Goal: Task Accomplishment & Management: Use online tool/utility

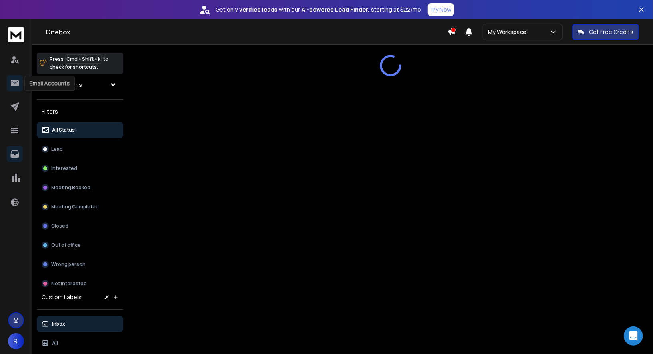
click at [15, 80] on icon at bounding box center [15, 83] width 8 height 6
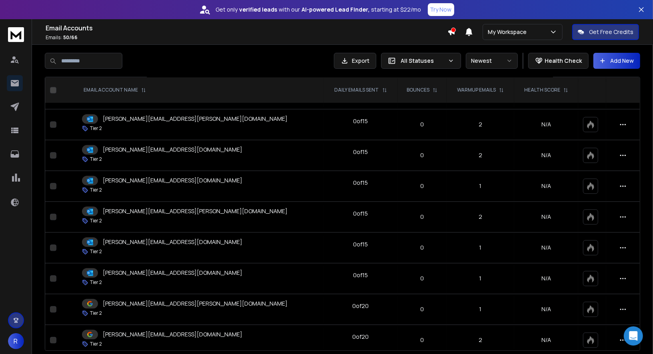
scroll to position [954, 0]
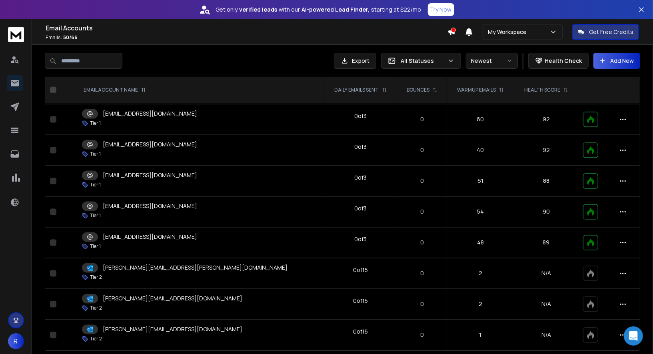
click at [532, 242] on td "89" at bounding box center [546, 243] width 64 height 31
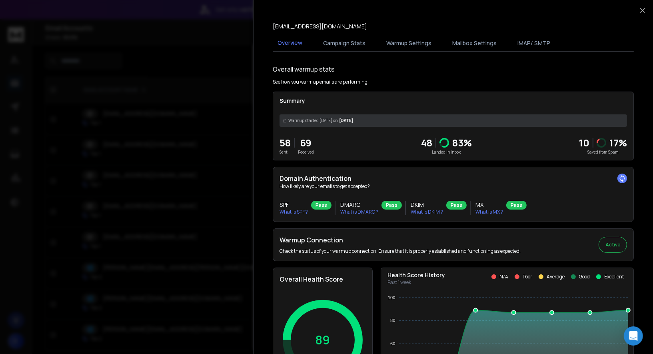
scroll to position [278, 0]
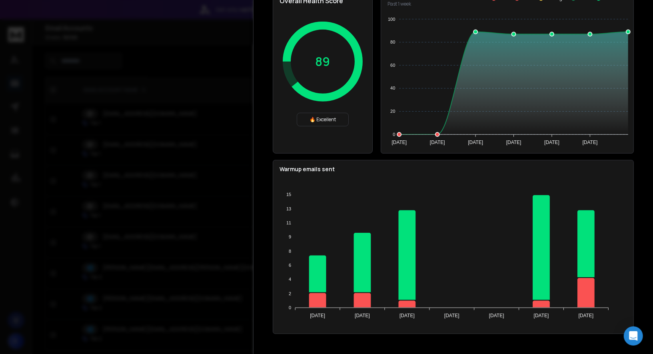
click at [228, 197] on div at bounding box center [326, 177] width 653 height 354
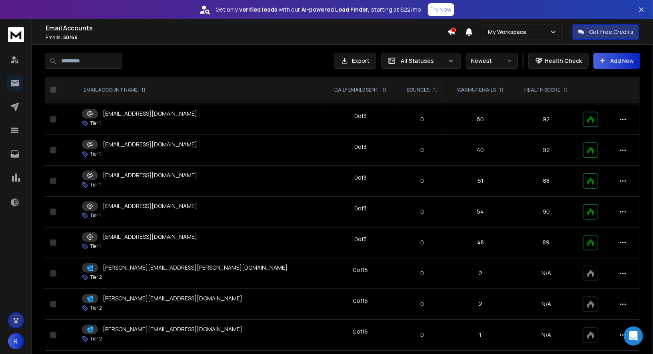
click at [514, 213] on td "90" at bounding box center [546, 212] width 64 height 31
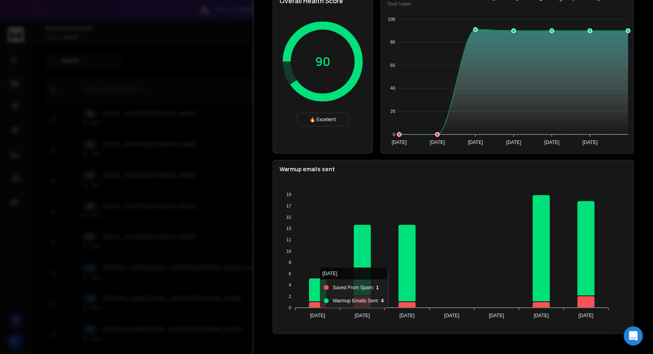
click at [203, 206] on div at bounding box center [326, 177] width 653 height 354
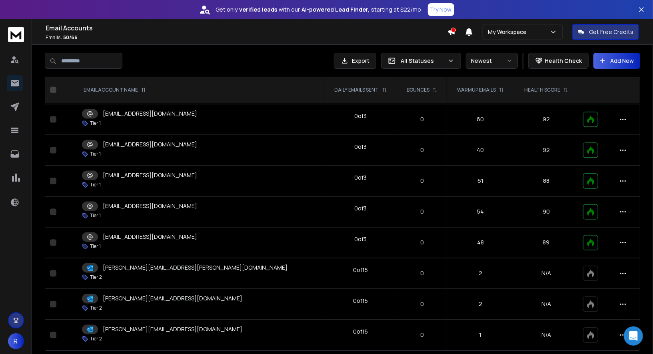
click at [514, 178] on td "88" at bounding box center [546, 181] width 64 height 31
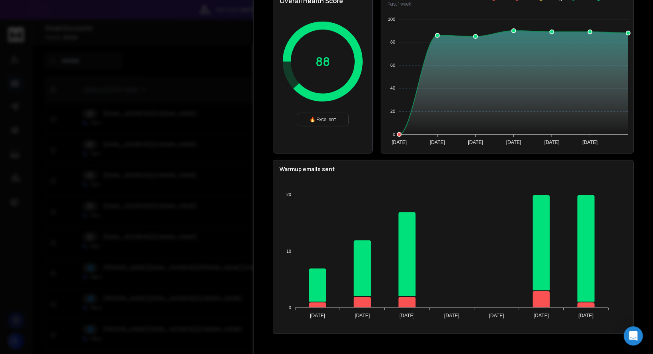
click at [168, 197] on div at bounding box center [326, 177] width 653 height 354
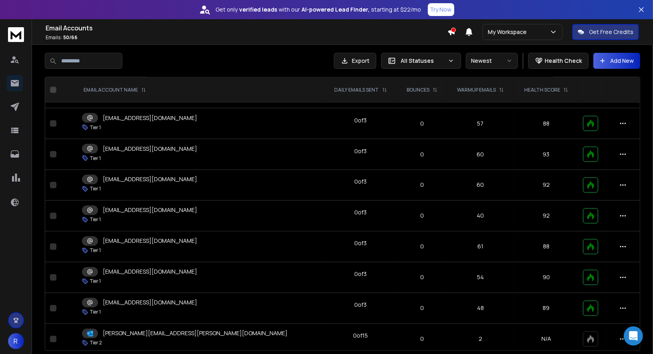
scroll to position [817, 0]
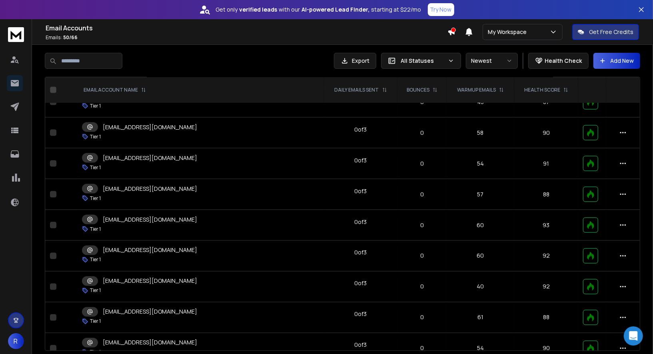
click at [514, 181] on td "88" at bounding box center [546, 194] width 64 height 31
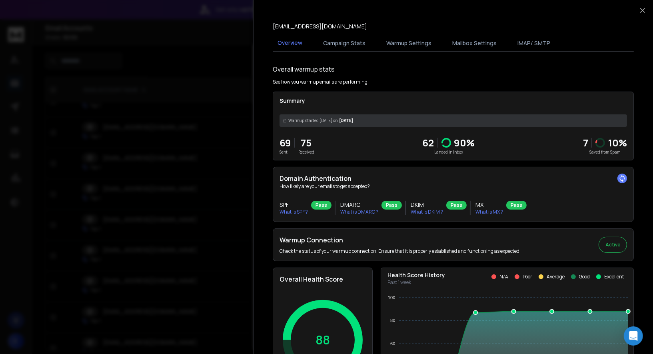
scroll to position [278, 0]
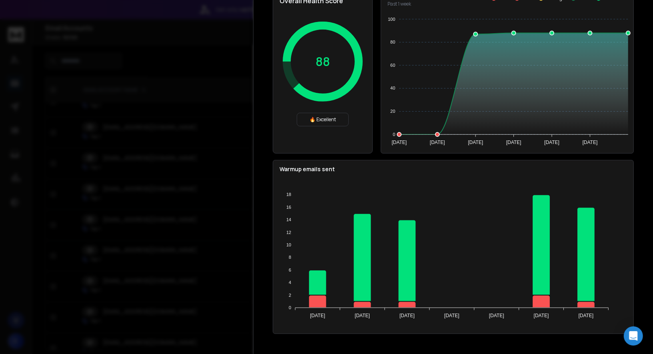
click at [224, 206] on div at bounding box center [326, 177] width 653 height 354
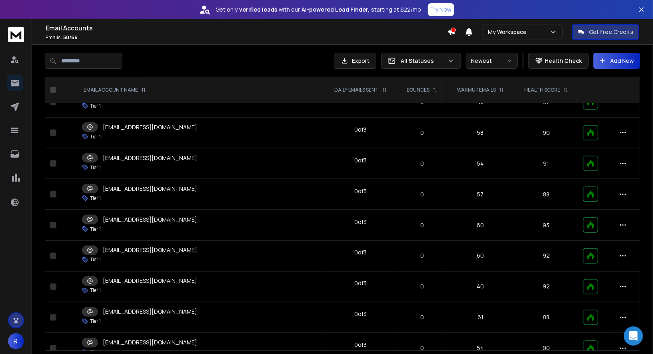
scroll to position [634, 0]
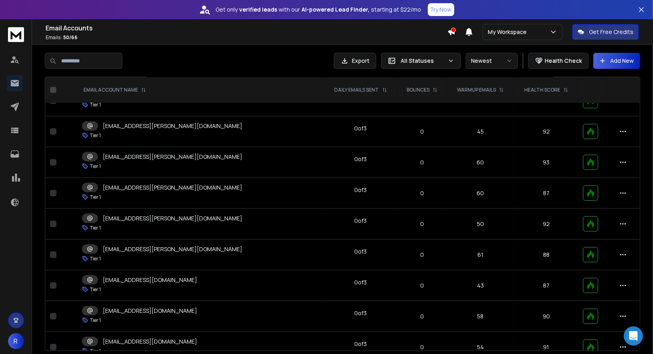
click at [514, 211] on td "92" at bounding box center [546, 224] width 64 height 31
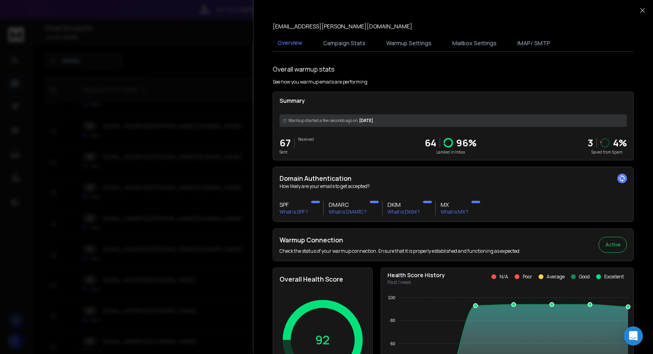
scroll to position [278, 0]
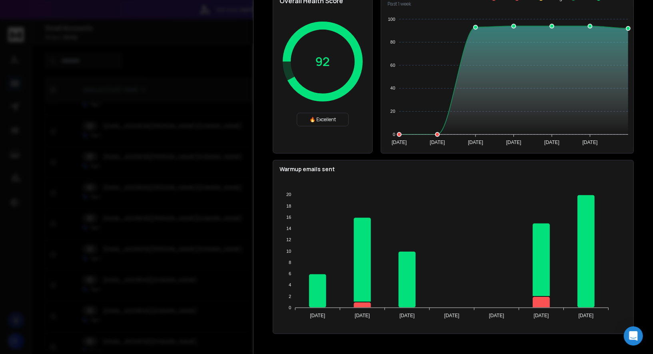
click at [168, 181] on div at bounding box center [326, 177] width 653 height 354
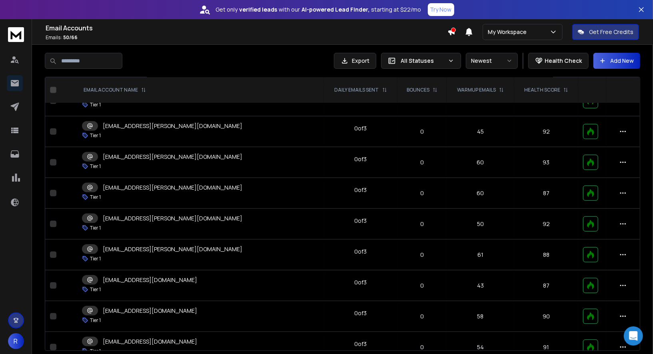
scroll to position [371, 0]
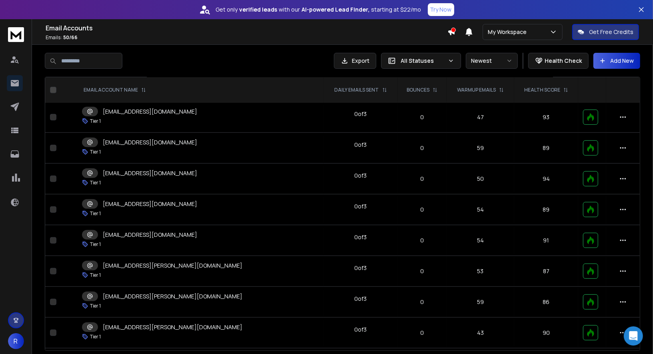
click at [533, 230] on td "91" at bounding box center [546, 240] width 64 height 31
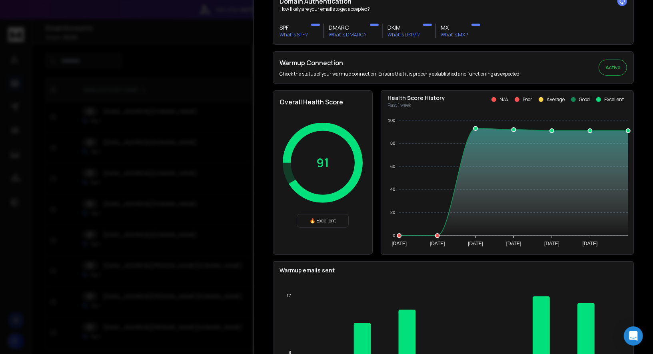
scroll to position [278, 0]
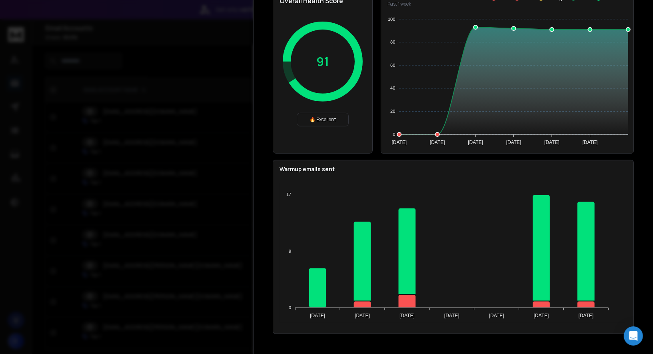
click at [213, 166] on div at bounding box center [326, 177] width 653 height 354
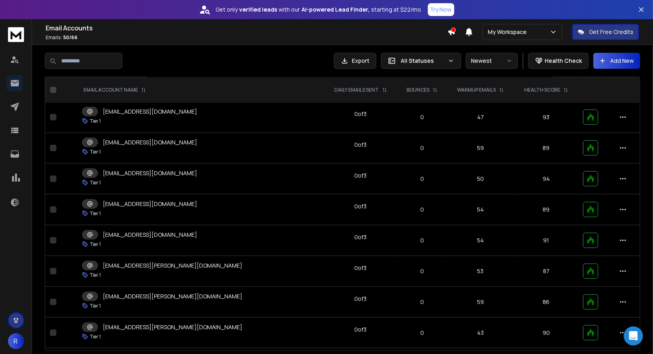
scroll to position [0, 0]
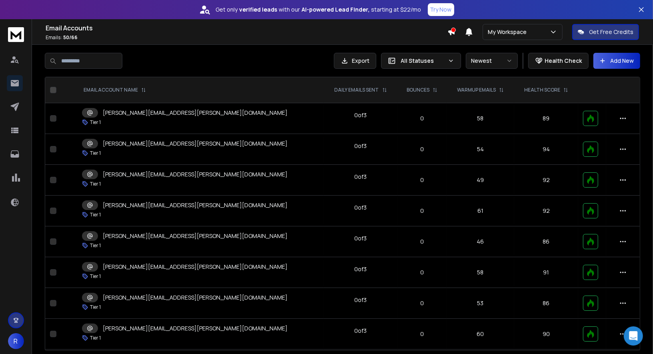
click at [535, 151] on td "94" at bounding box center [546, 149] width 64 height 31
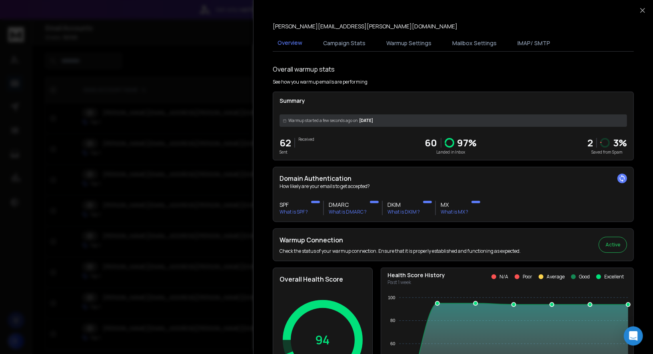
scroll to position [278, 0]
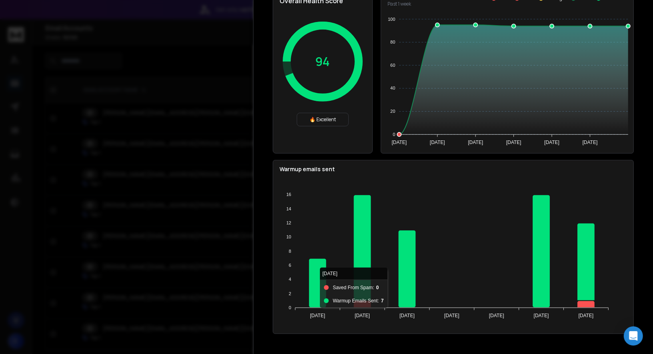
click at [311, 209] on foreignobject at bounding box center [453, 253] width 346 height 140
click at [210, 199] on div at bounding box center [326, 177] width 653 height 354
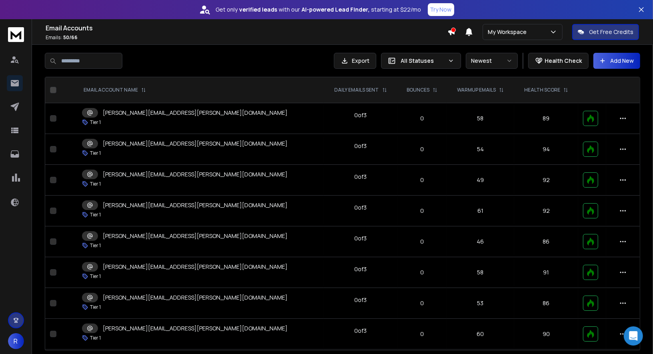
click at [514, 118] on td "89" at bounding box center [546, 118] width 64 height 31
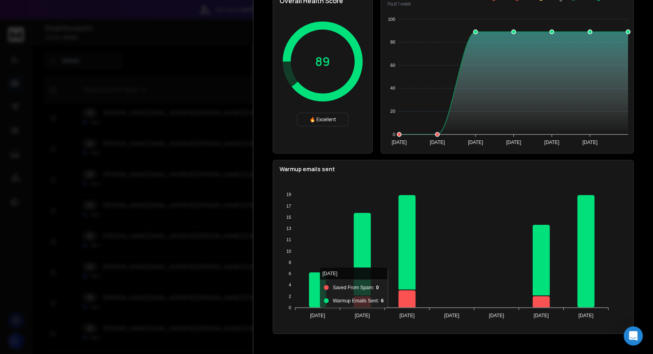
click at [210, 224] on div at bounding box center [326, 177] width 653 height 354
